Goal: Navigation & Orientation: Find specific page/section

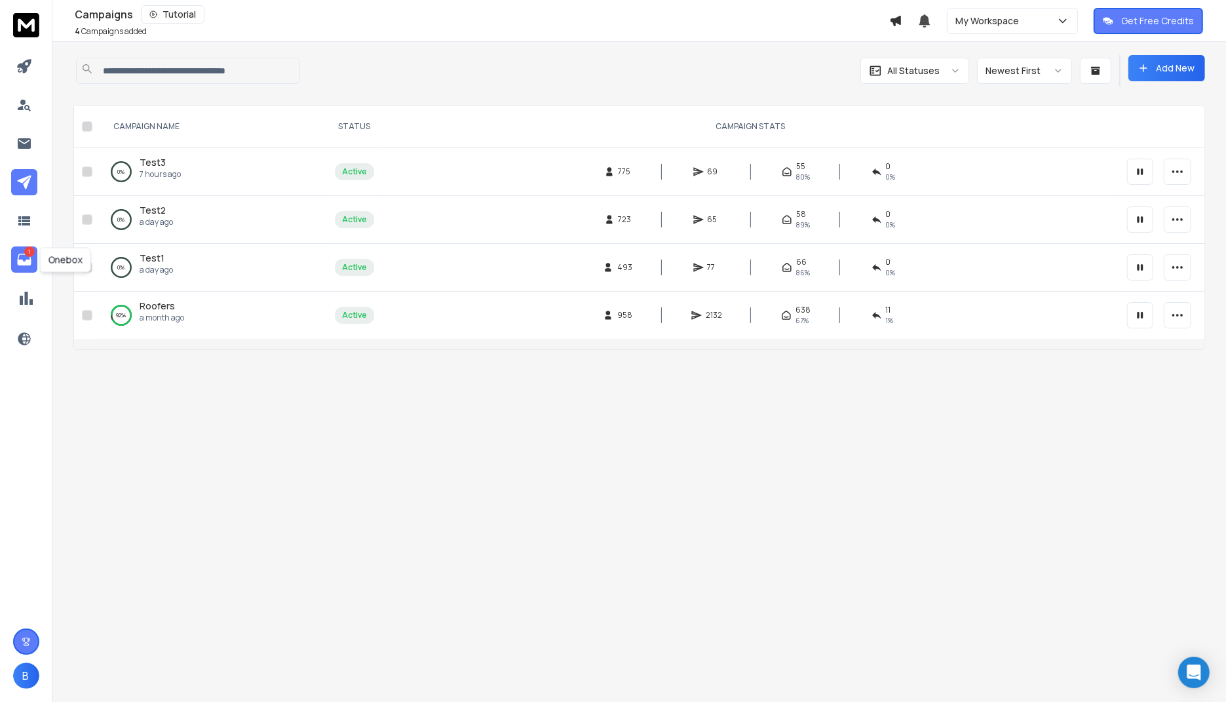
click at [15, 256] on link "1" at bounding box center [24, 259] width 26 height 26
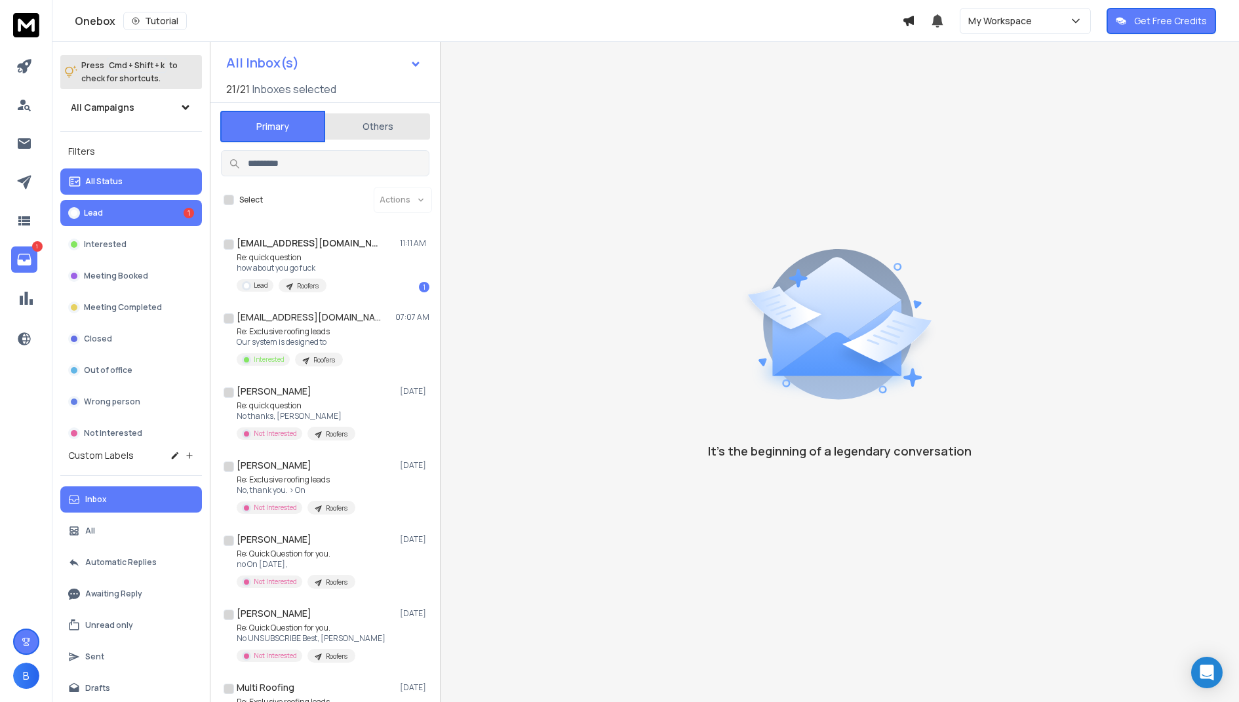
click at [138, 210] on button "Lead 1" at bounding box center [131, 213] width 142 height 26
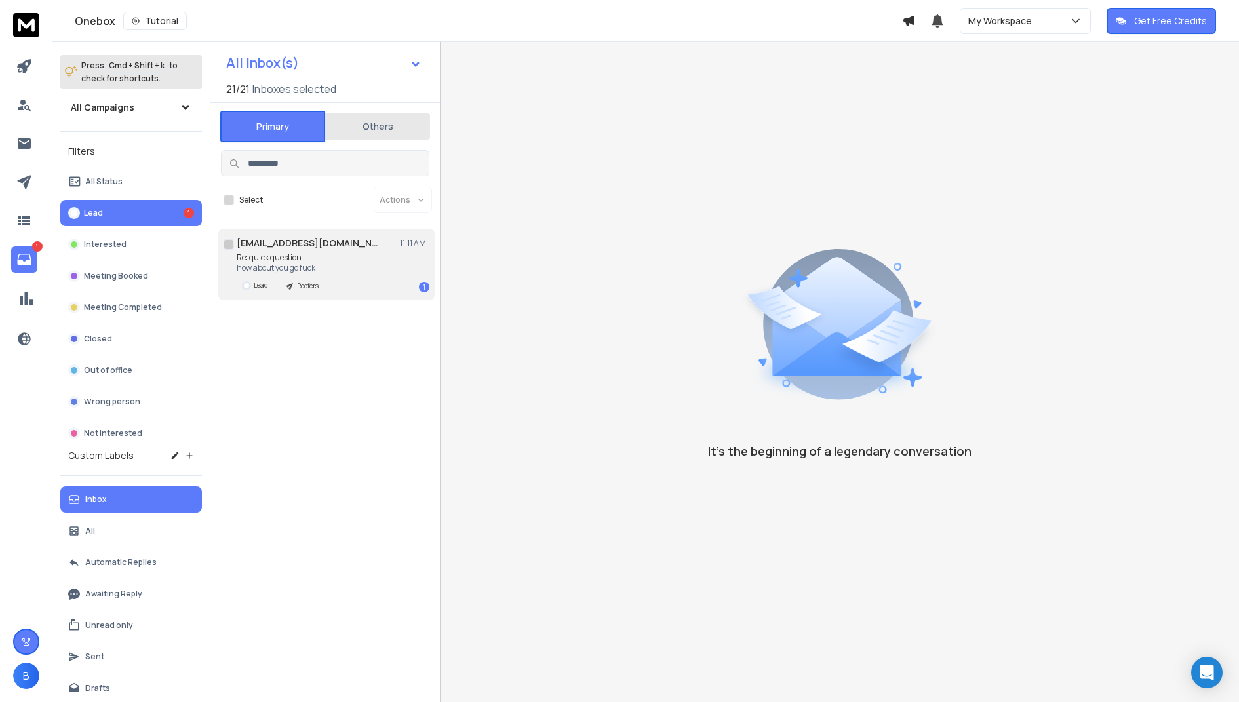
click at [321, 251] on div "nugget@metalsbymark.com 11:11 AM Re: quick question how about you go fuck Lead …" at bounding box center [333, 265] width 193 height 56
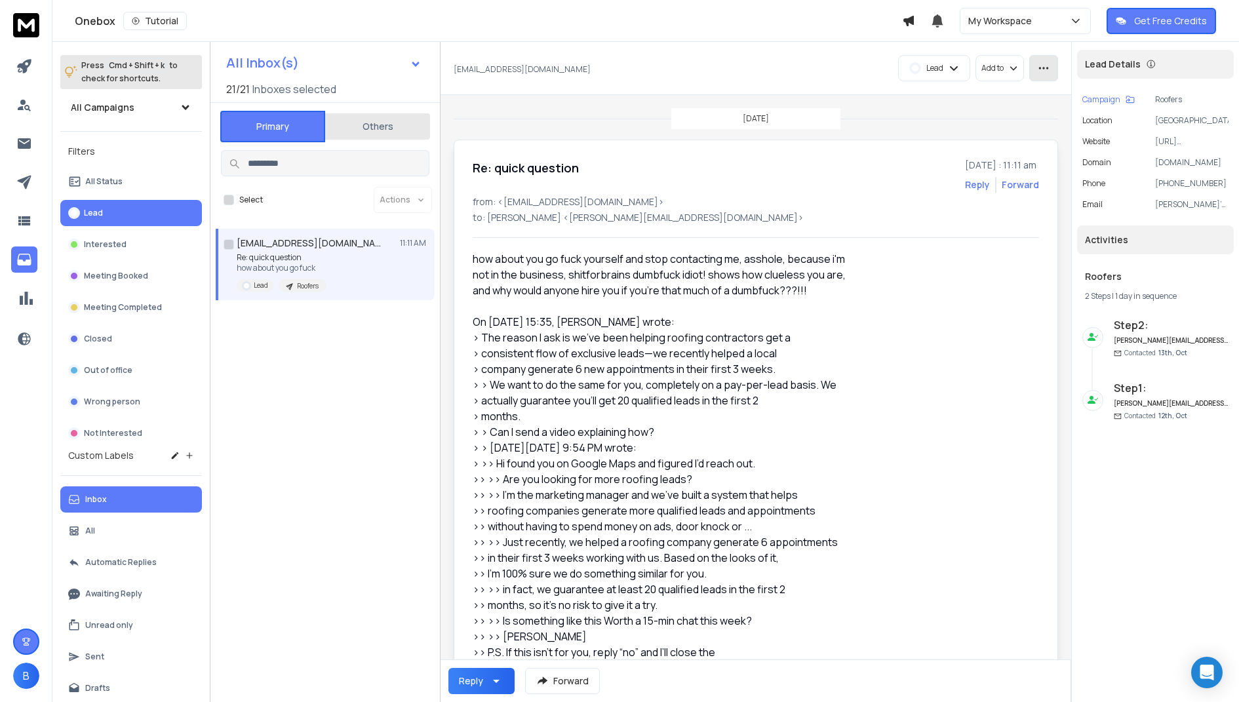
click at [1036, 73] on button "button" at bounding box center [1043, 68] width 29 height 26
click at [920, 376] on div "Re: quick question 14 October 2025 : 11:11 am Reply Forward from: <nugget@metal…" at bounding box center [756, 485] width 566 height 653
click at [28, 144] on icon at bounding box center [24, 143] width 13 height 10
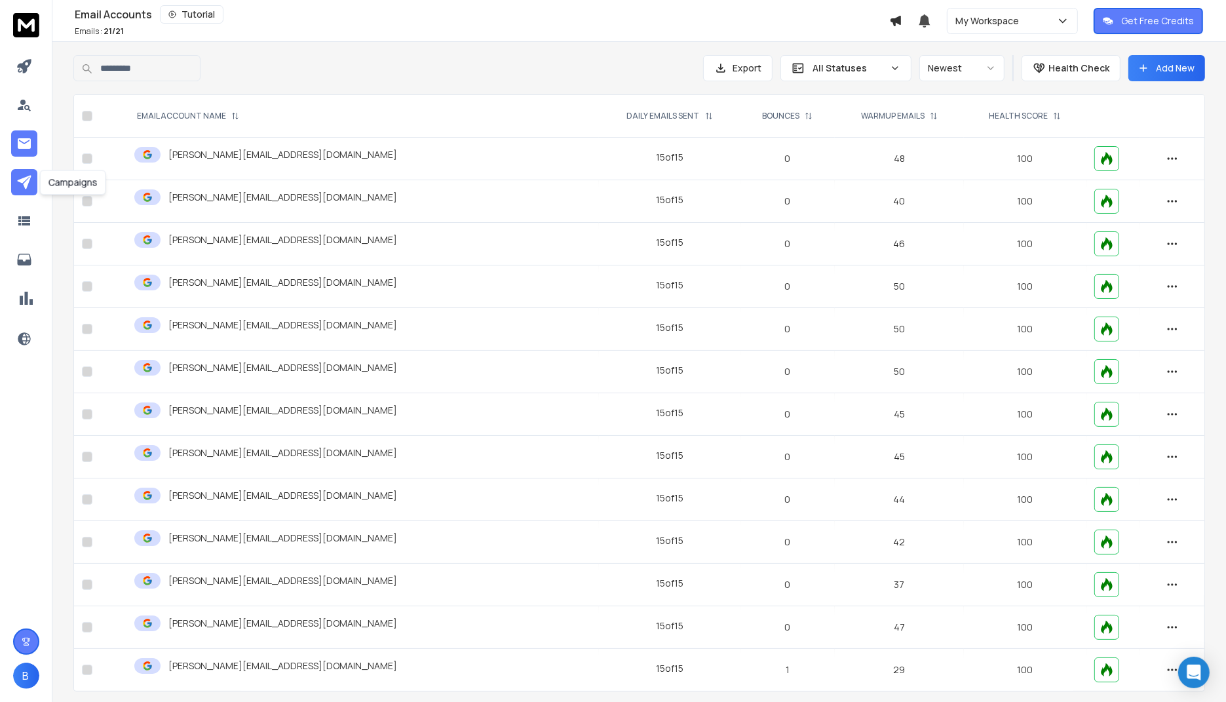
click at [24, 180] on icon at bounding box center [24, 183] width 14 height 14
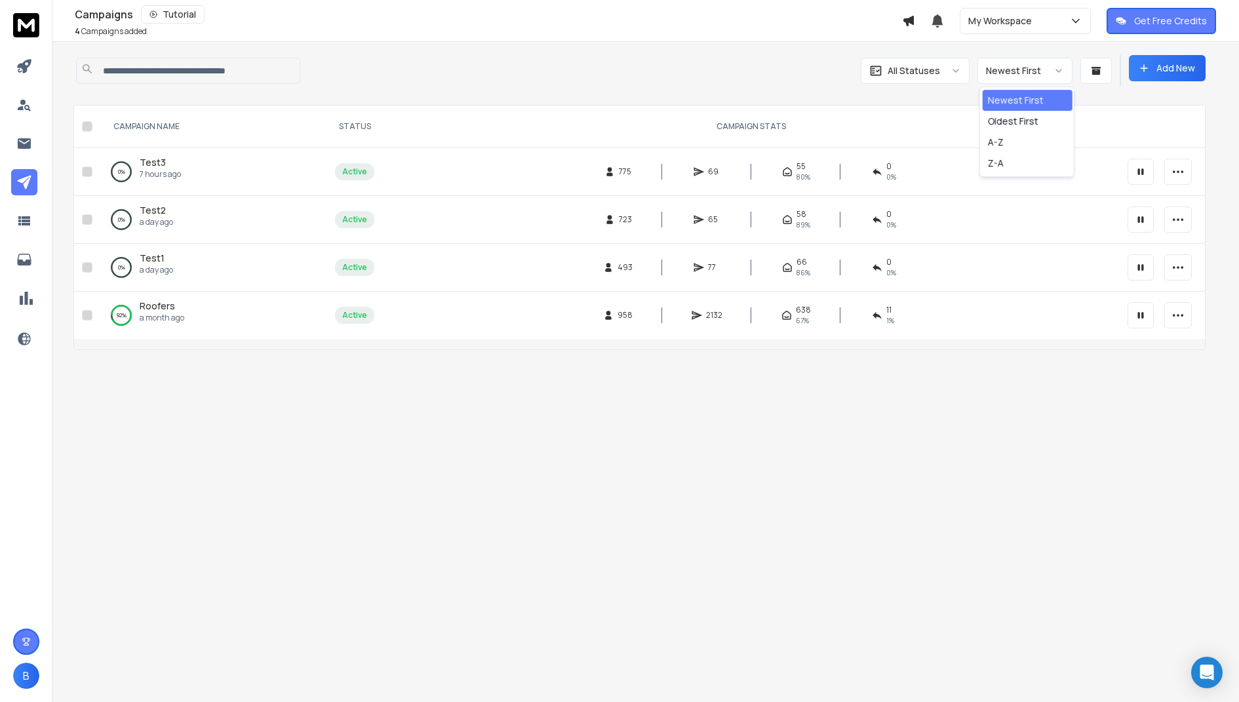
click at [1037, 78] on button "Newest First" at bounding box center [1024, 71] width 95 height 26
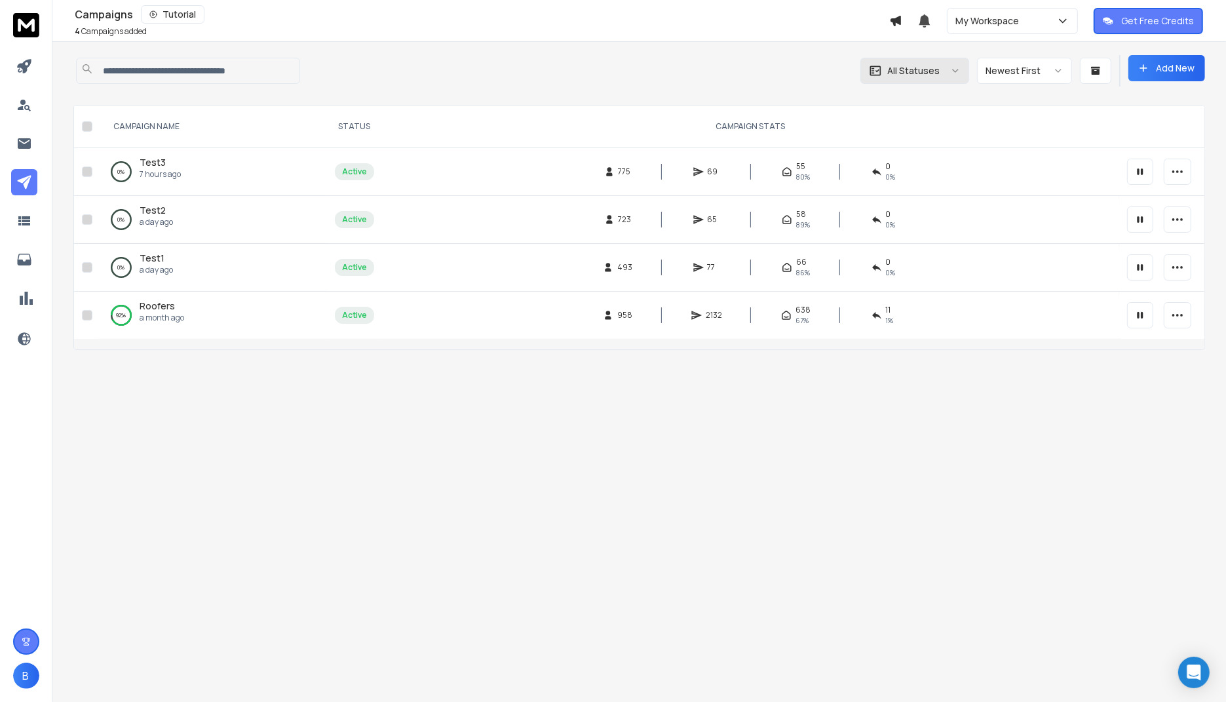
click at [908, 79] on button "All Statuses" at bounding box center [915, 71] width 109 height 26
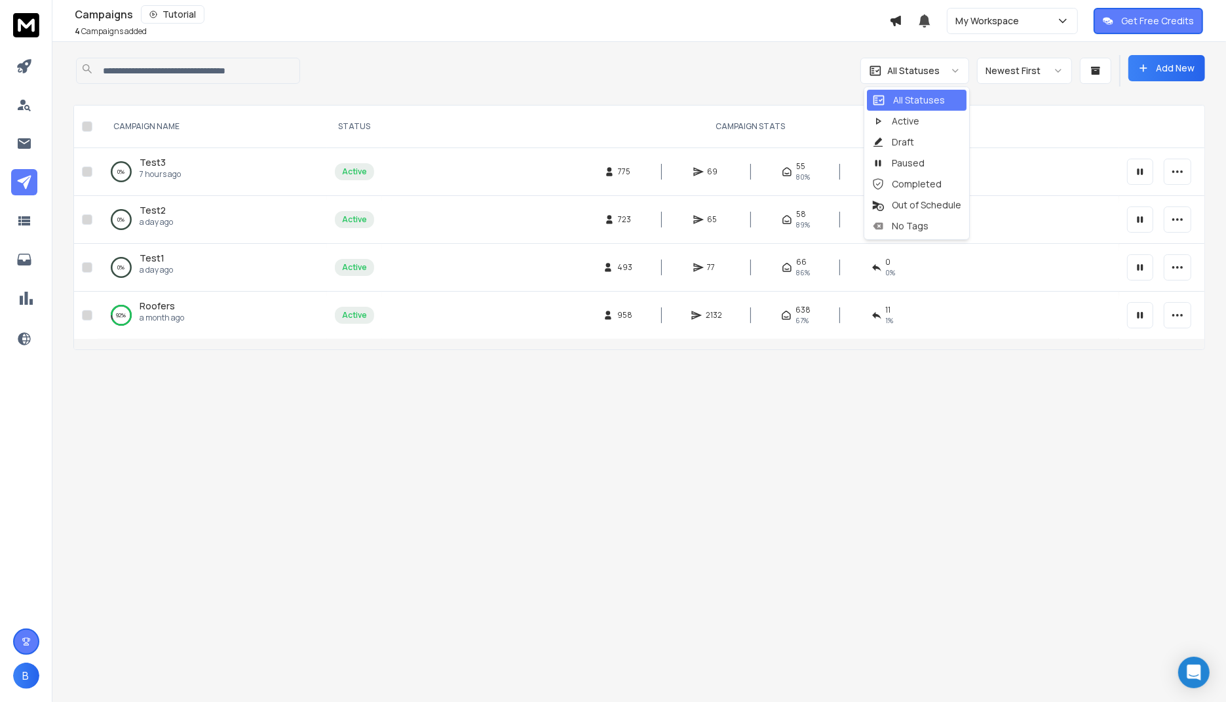
click at [769, 72] on div "Campaigns 4 Campaigns Added All Statuses Newest First Add New" at bounding box center [923, 70] width 566 height 31
